Goal: Task Accomplishment & Management: Manage account settings

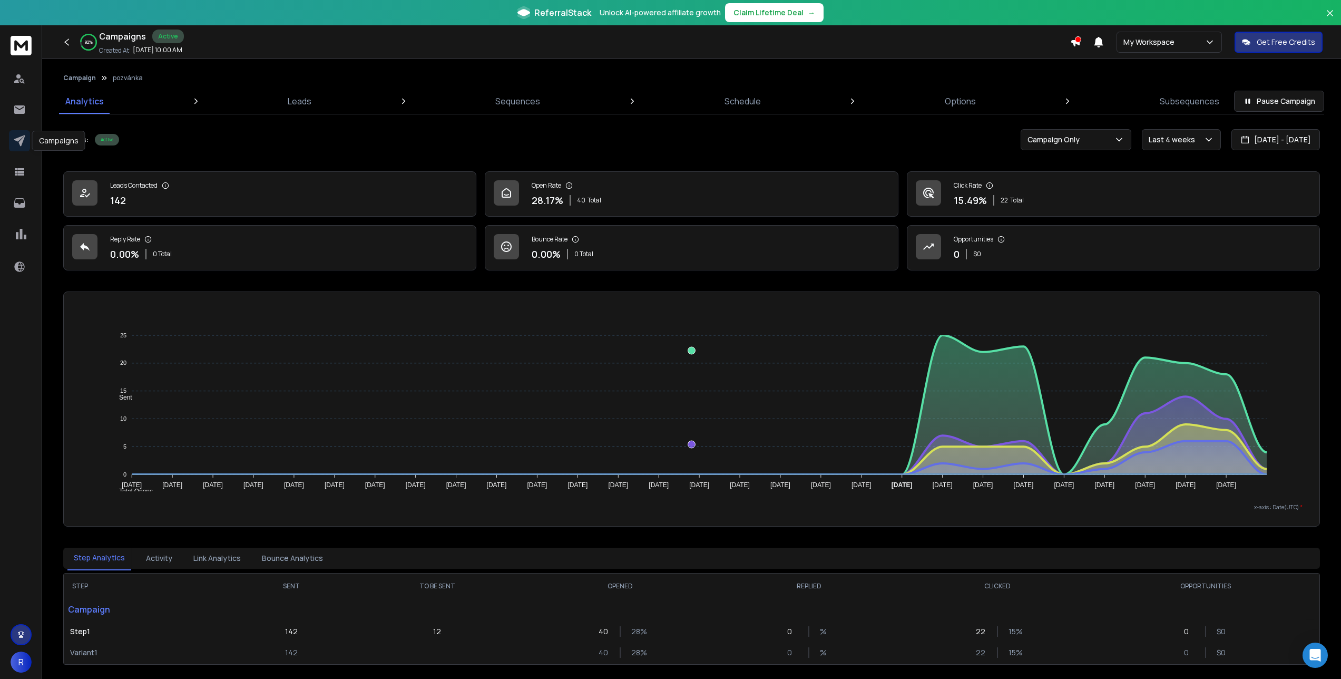
click at [25, 144] on icon at bounding box center [19, 140] width 13 height 13
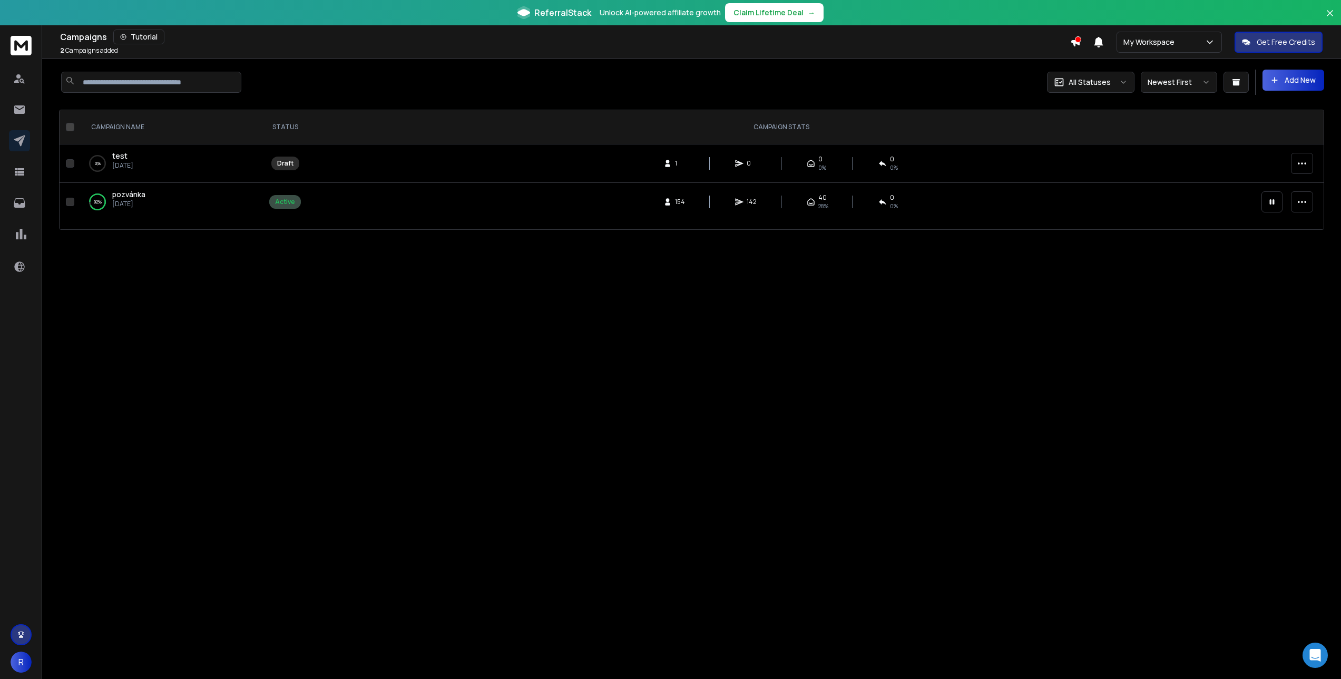
click at [128, 198] on span "pozvánka" at bounding box center [128, 194] width 33 height 10
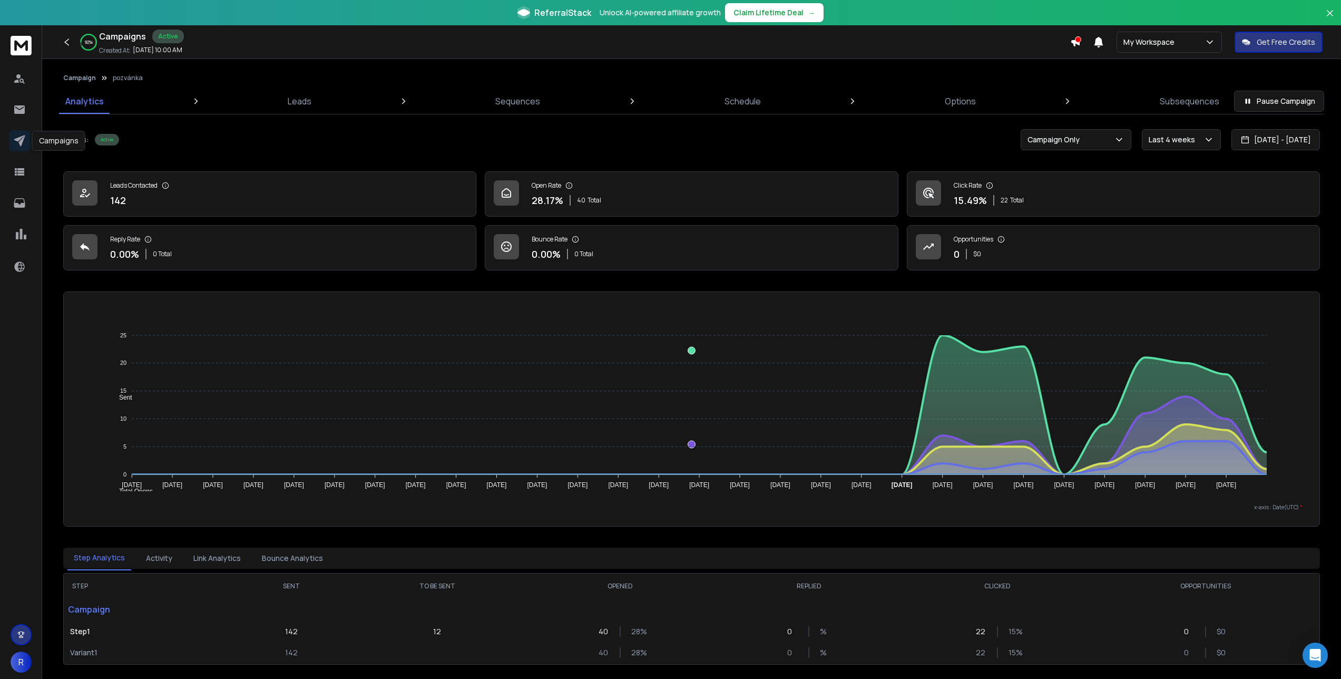
click at [19, 140] on icon at bounding box center [19, 140] width 13 height 13
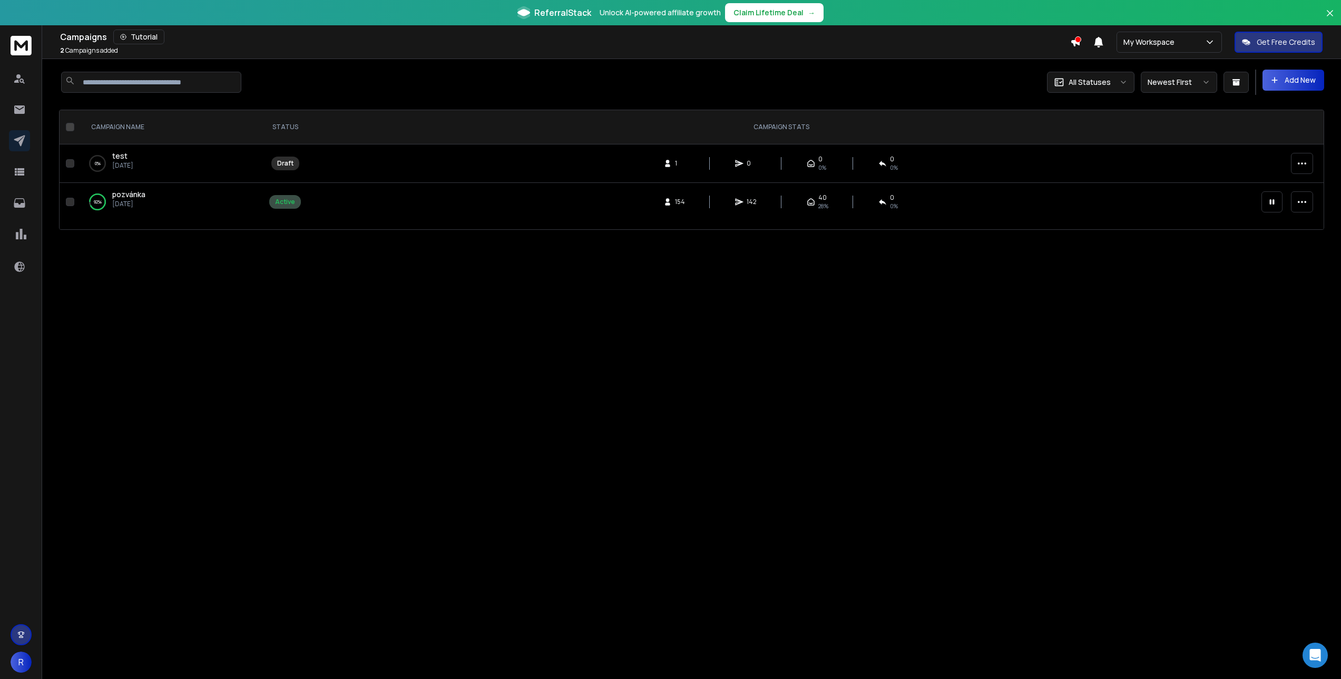
click at [133, 188] on td "92 % pozvánka [DATE]" at bounding box center [171, 202] width 184 height 38
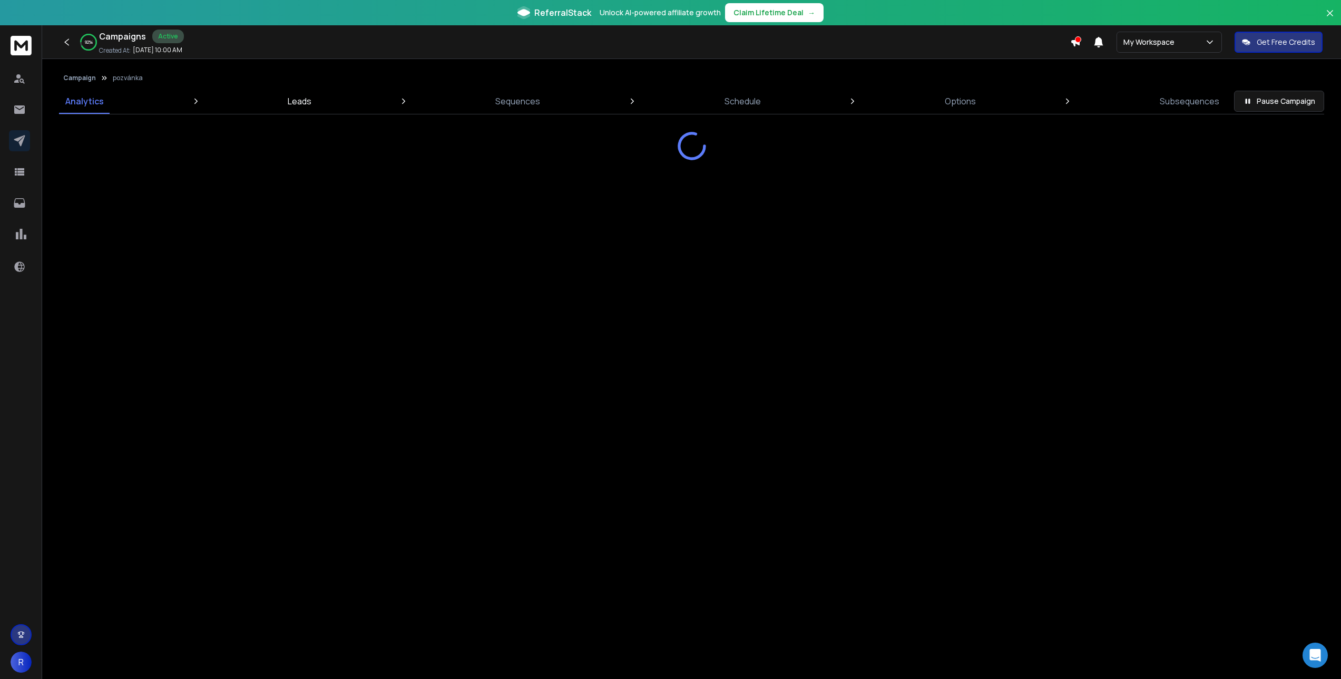
click at [309, 106] on p "Leads" at bounding box center [300, 101] width 24 height 13
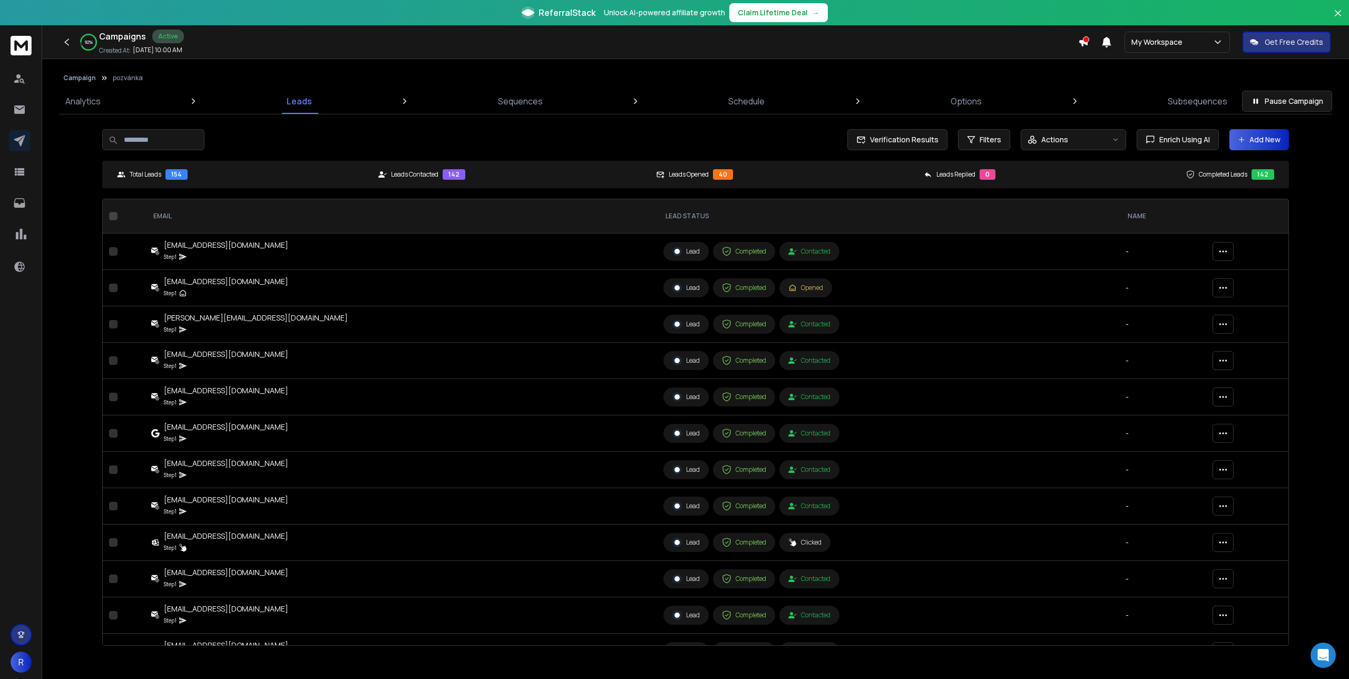
click at [176, 144] on input at bounding box center [153, 139] width 102 height 21
paste input "**********"
type input "**********"
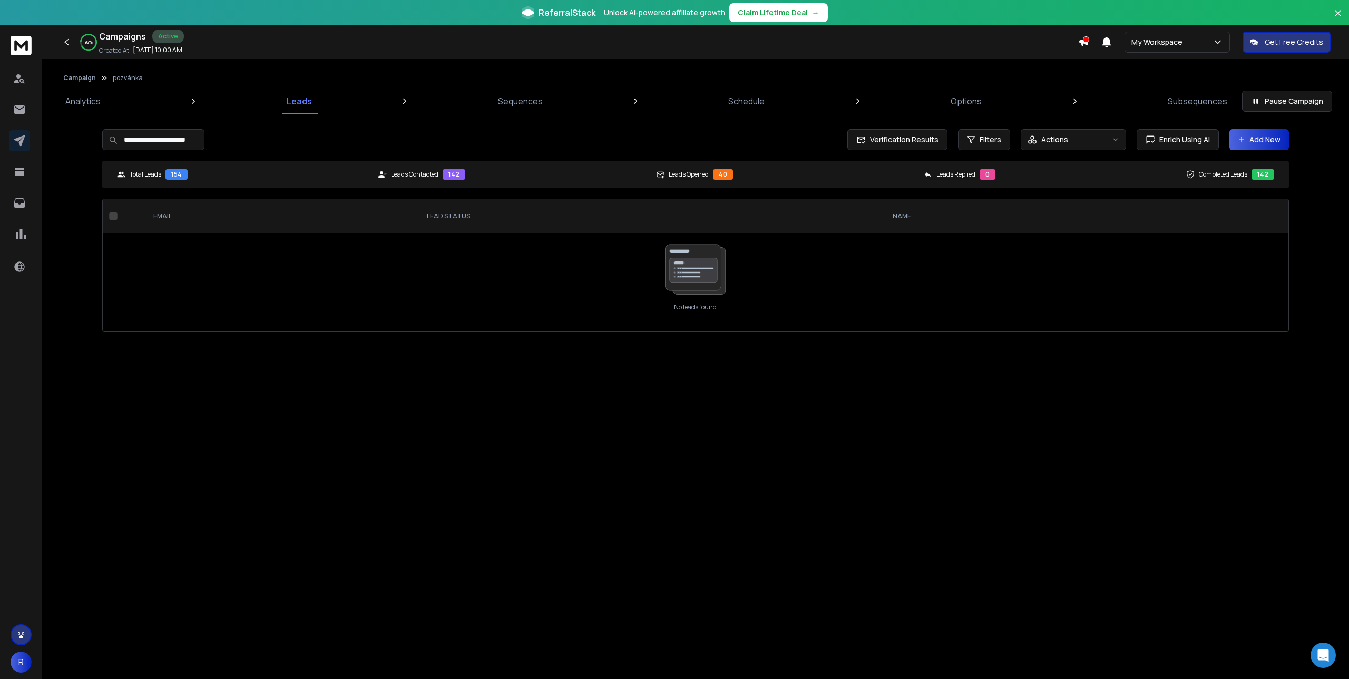
click at [244, 180] on div "Total Leads 154 Leads Contacted 142 Leads Opened 40 Leads Replied 0 Completed L…" at bounding box center [695, 174] width 1187 height 27
click at [180, 141] on input "**********" at bounding box center [153, 139] width 102 height 21
click at [1266, 143] on button "Add New" at bounding box center [1259, 139] width 60 height 21
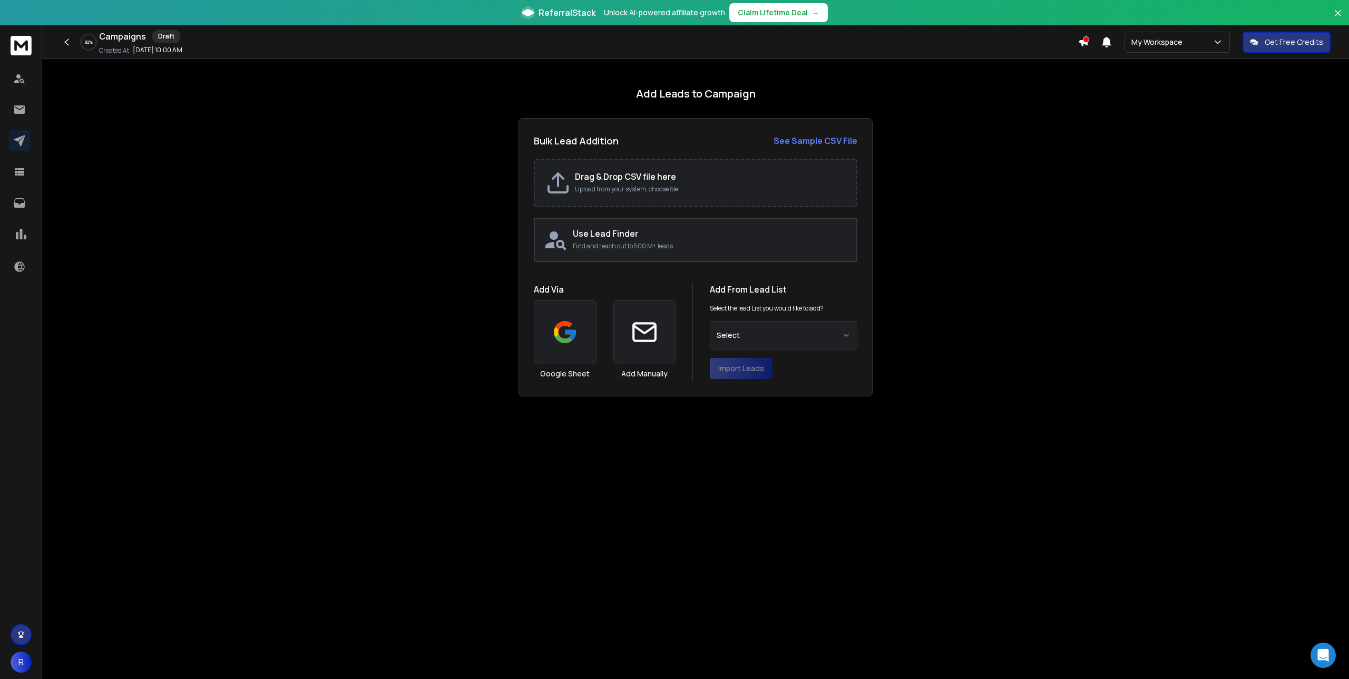
click at [622, 179] on h2 "Drag & Drop CSV file here" at bounding box center [710, 176] width 271 height 13
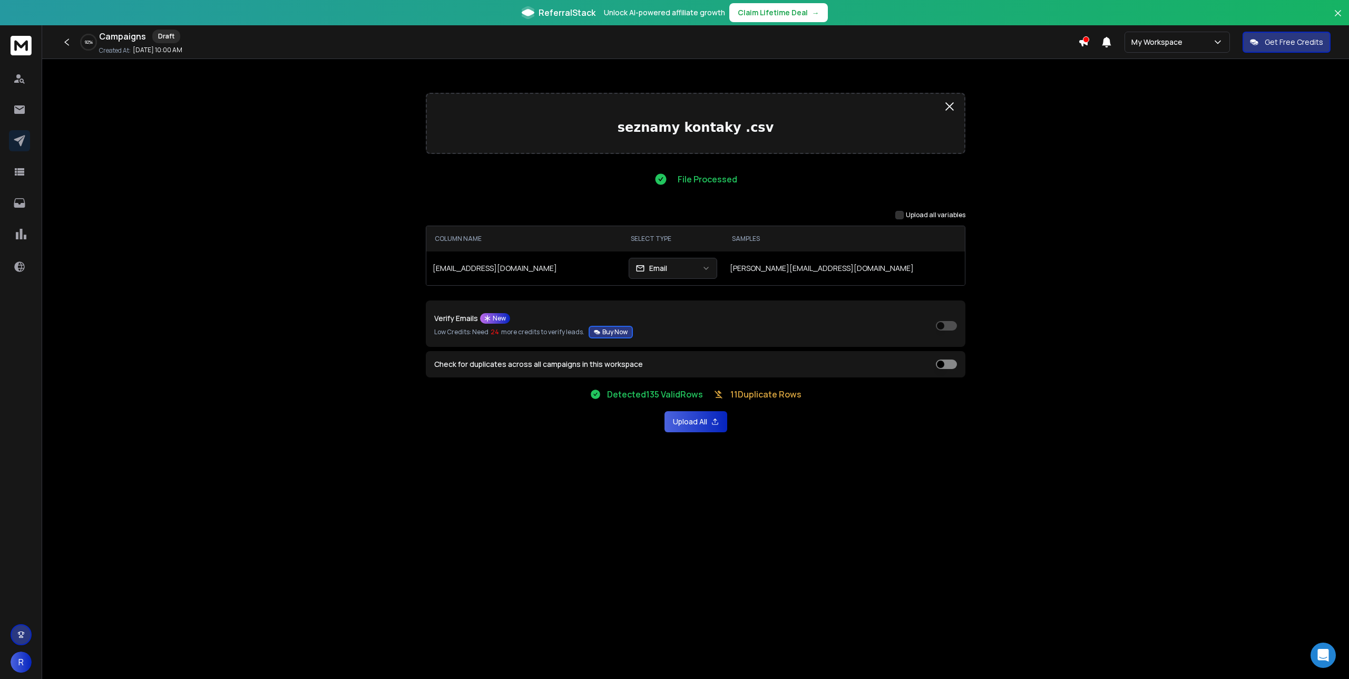
click at [700, 425] on button "Upload All" at bounding box center [695, 421] width 63 height 21
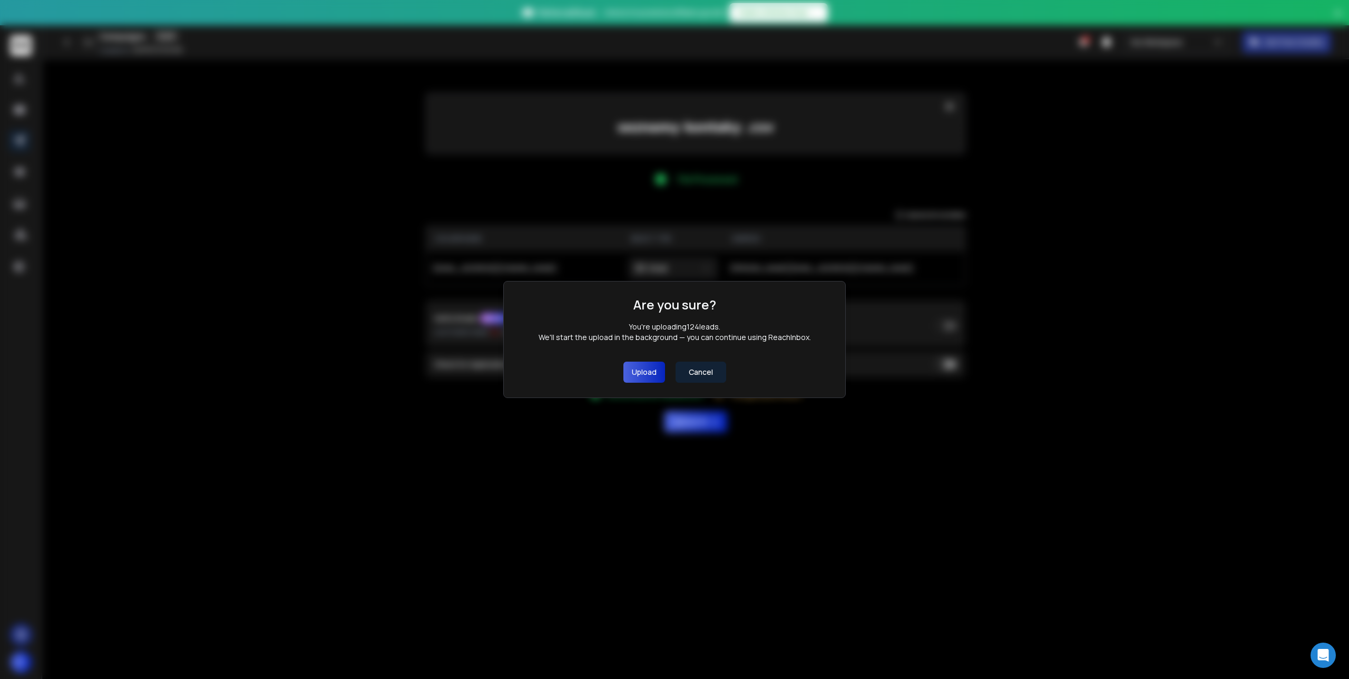
click at [649, 374] on button "Upload" at bounding box center [644, 371] width 42 height 21
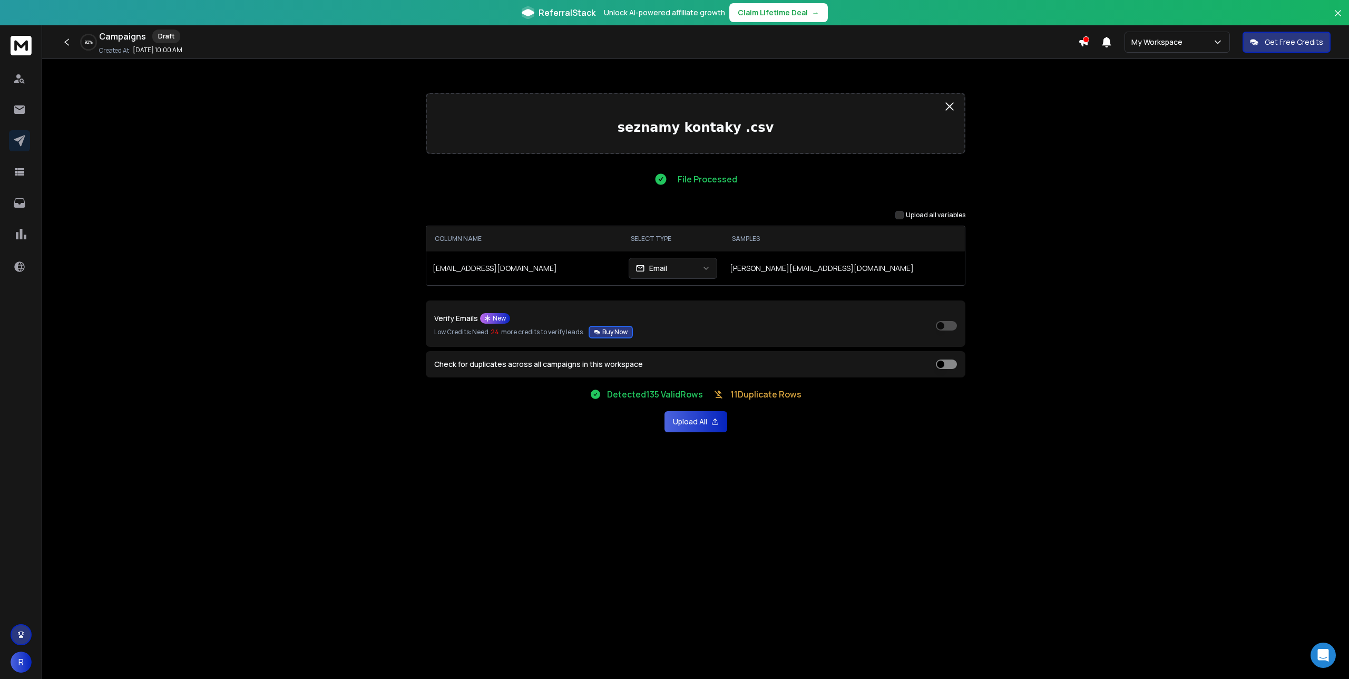
click at [1264, 385] on div "seznamy kontaky .csv File Processed Upload all variables COLUMN NAME SELECT TYP…" at bounding box center [674, 237] width 1349 height 424
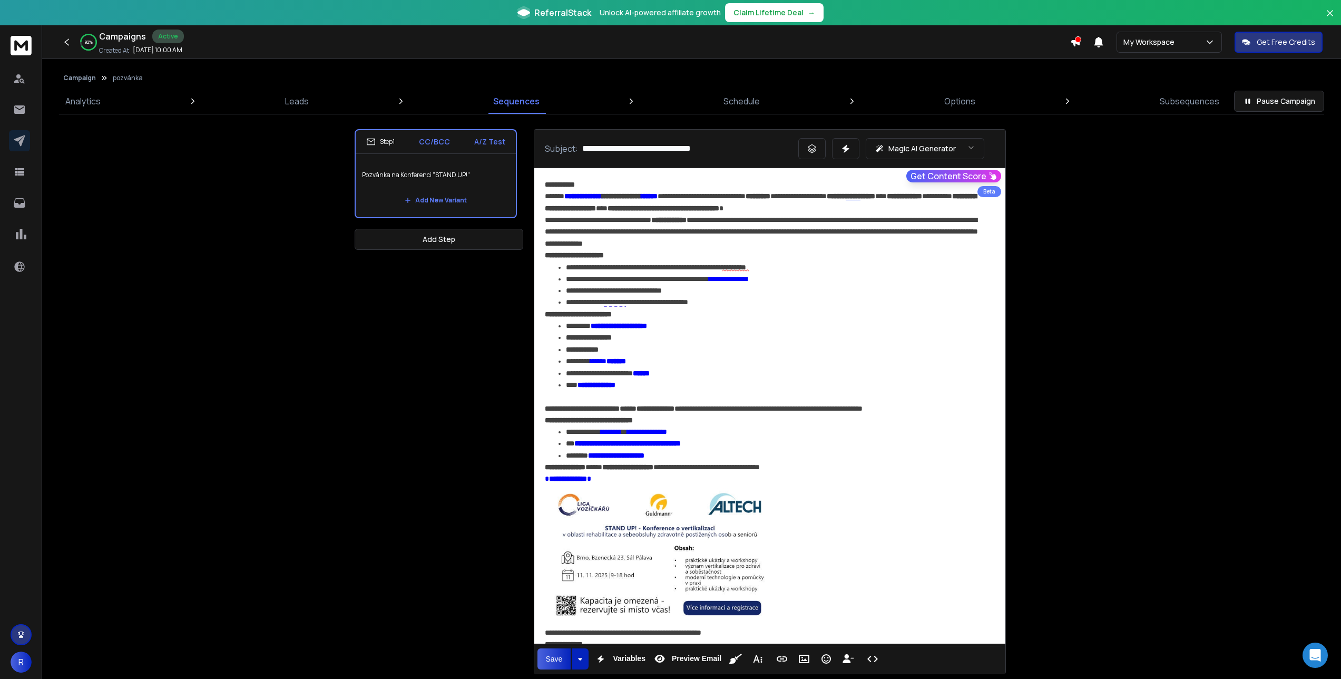
click at [116, 100] on div "Analytics Leads Sequences Schedule Options Subsequences" at bounding box center [642, 101] width 1167 height 25
click at [83, 99] on p "Analytics" at bounding box center [82, 101] width 35 height 13
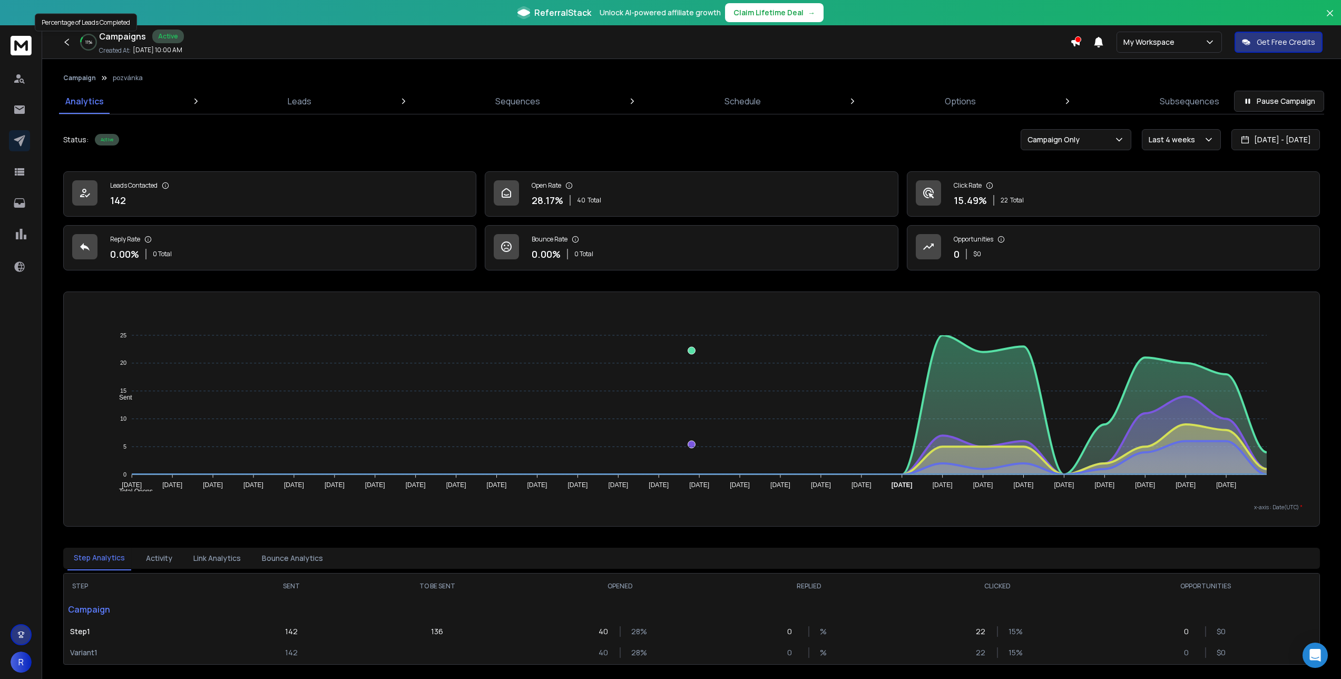
click at [100, 39] on h1 "Campaigns" at bounding box center [122, 36] width 47 height 13
click at [95, 43] on div "11 %" at bounding box center [88, 42] width 17 height 17
click at [91, 45] on div "11 %" at bounding box center [88, 42] width 17 height 17
click at [317, 106] on link "Leads" at bounding box center [299, 101] width 36 height 25
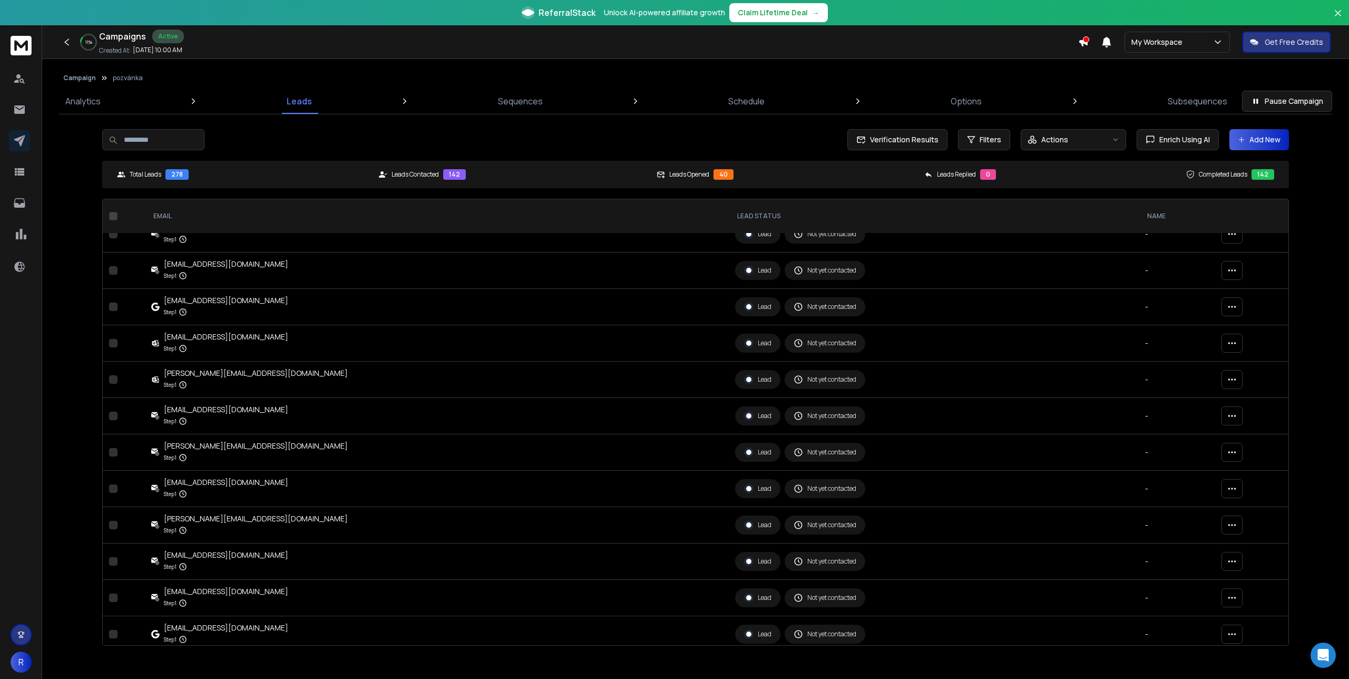
scroll to position [6868, 0]
